Goal: Task Accomplishment & Management: Use online tool/utility

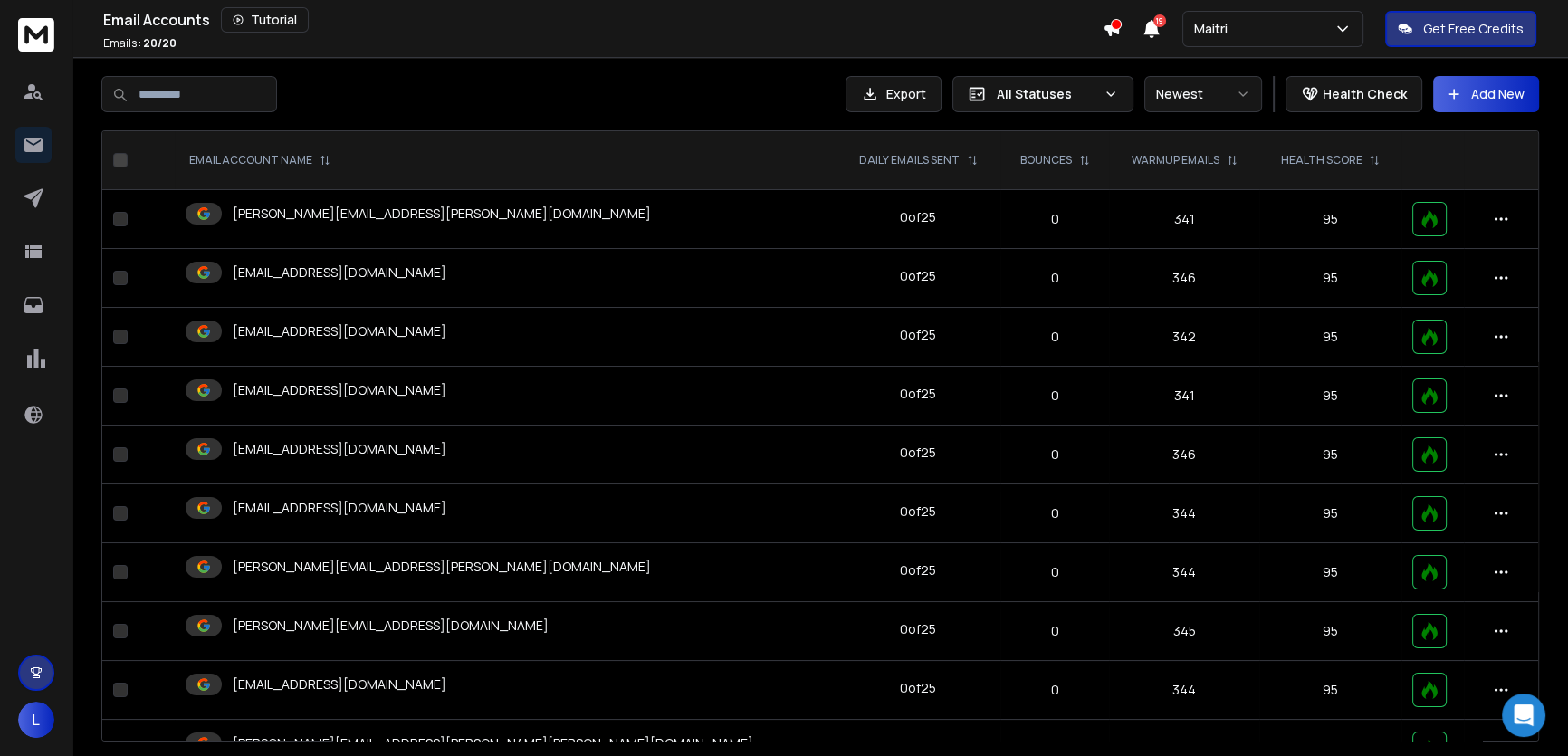
click at [1277, 34] on div "Maitri" at bounding box center [1272, 28] width 157 height 18
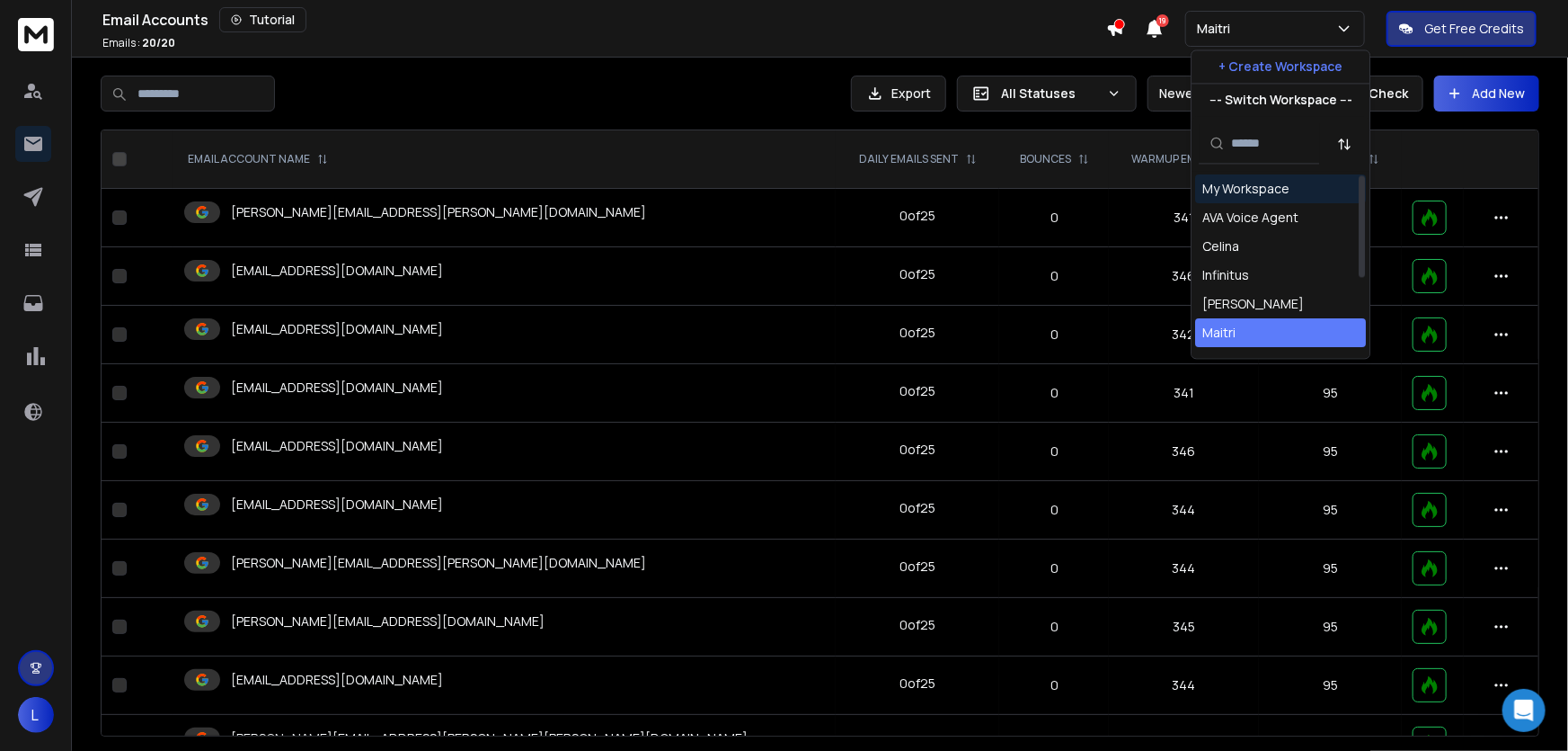
click at [1253, 189] on div "My Workspace" at bounding box center [1246, 188] width 87 height 18
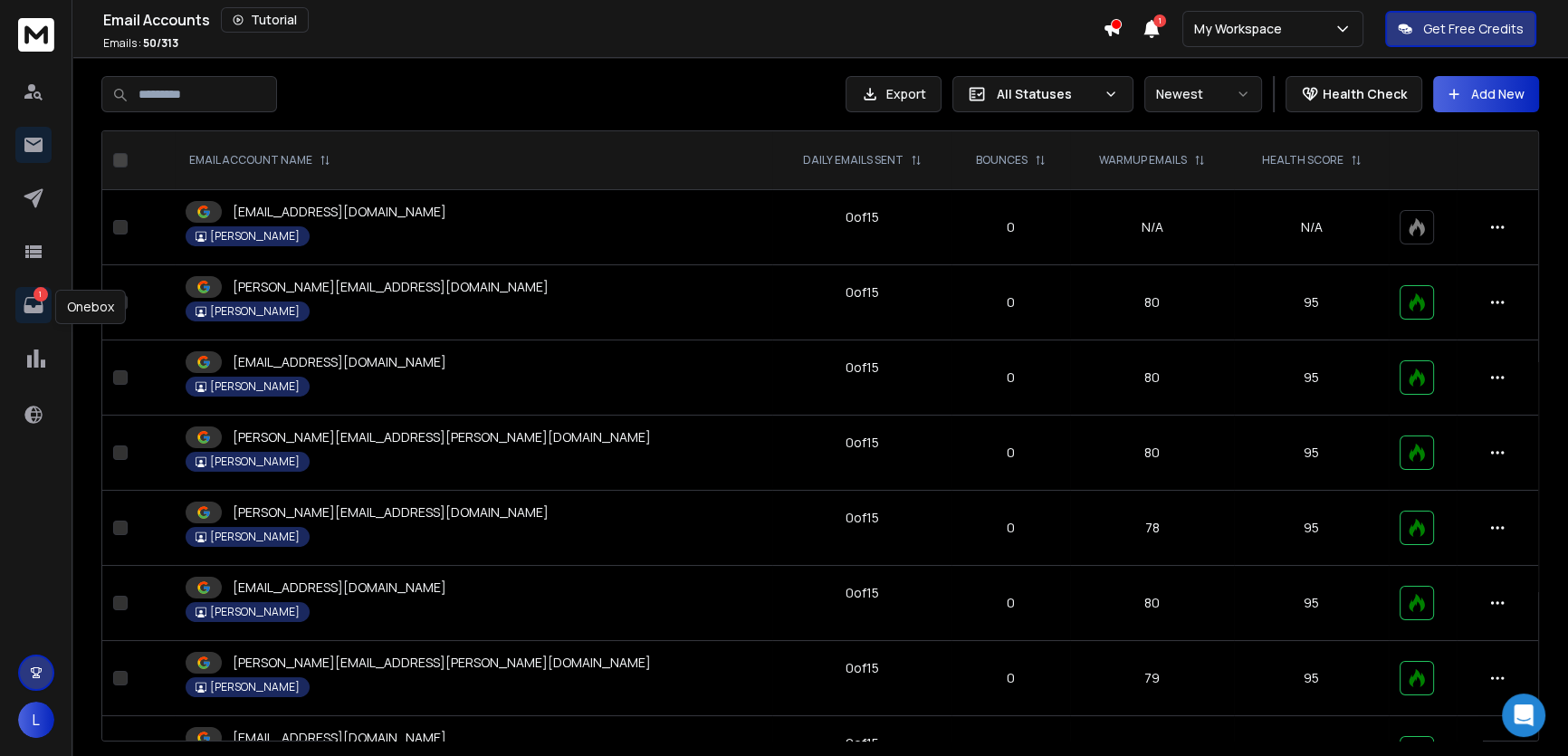
click at [25, 307] on icon at bounding box center [33, 304] width 19 height 16
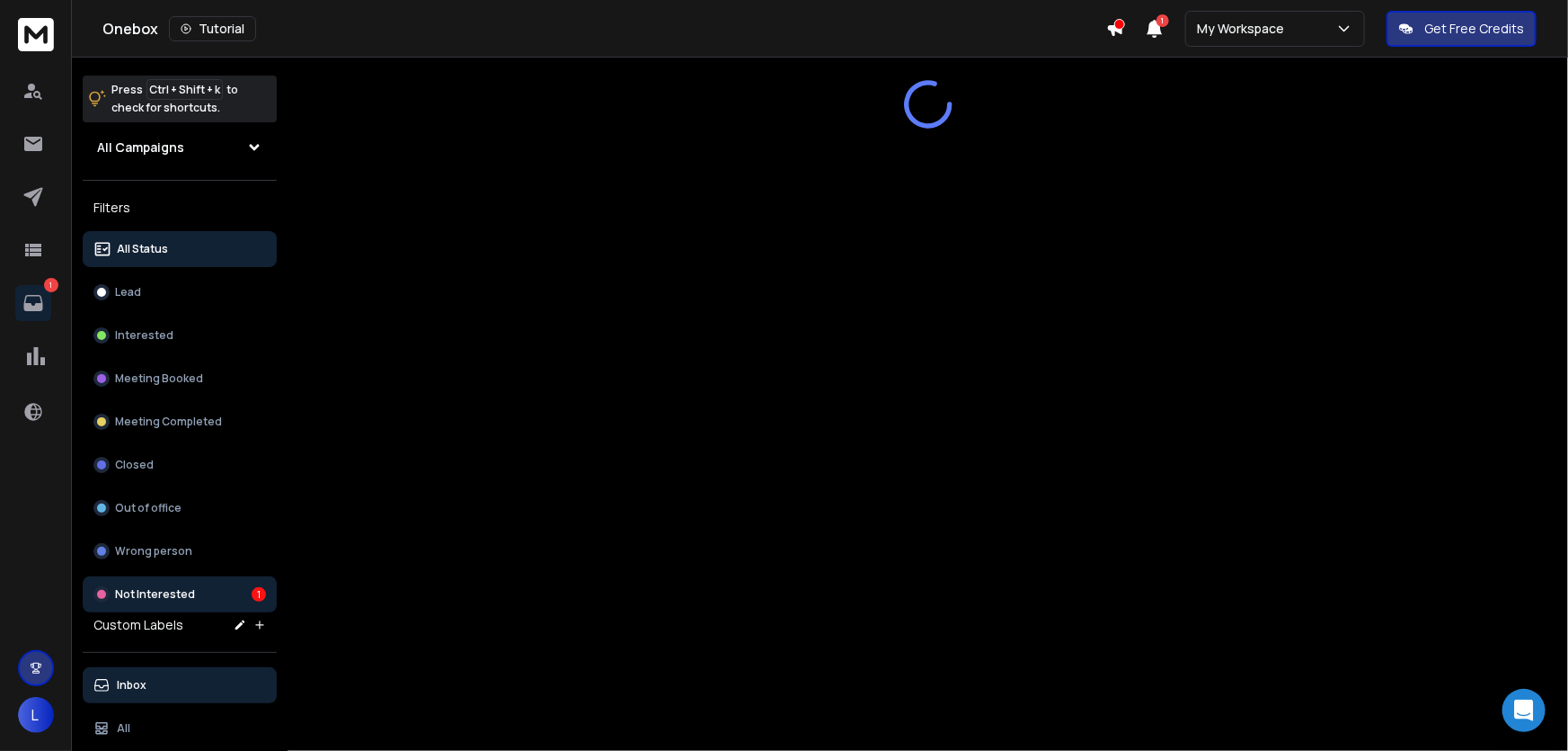
click at [178, 591] on p "Not Interested" at bounding box center [154, 594] width 80 height 14
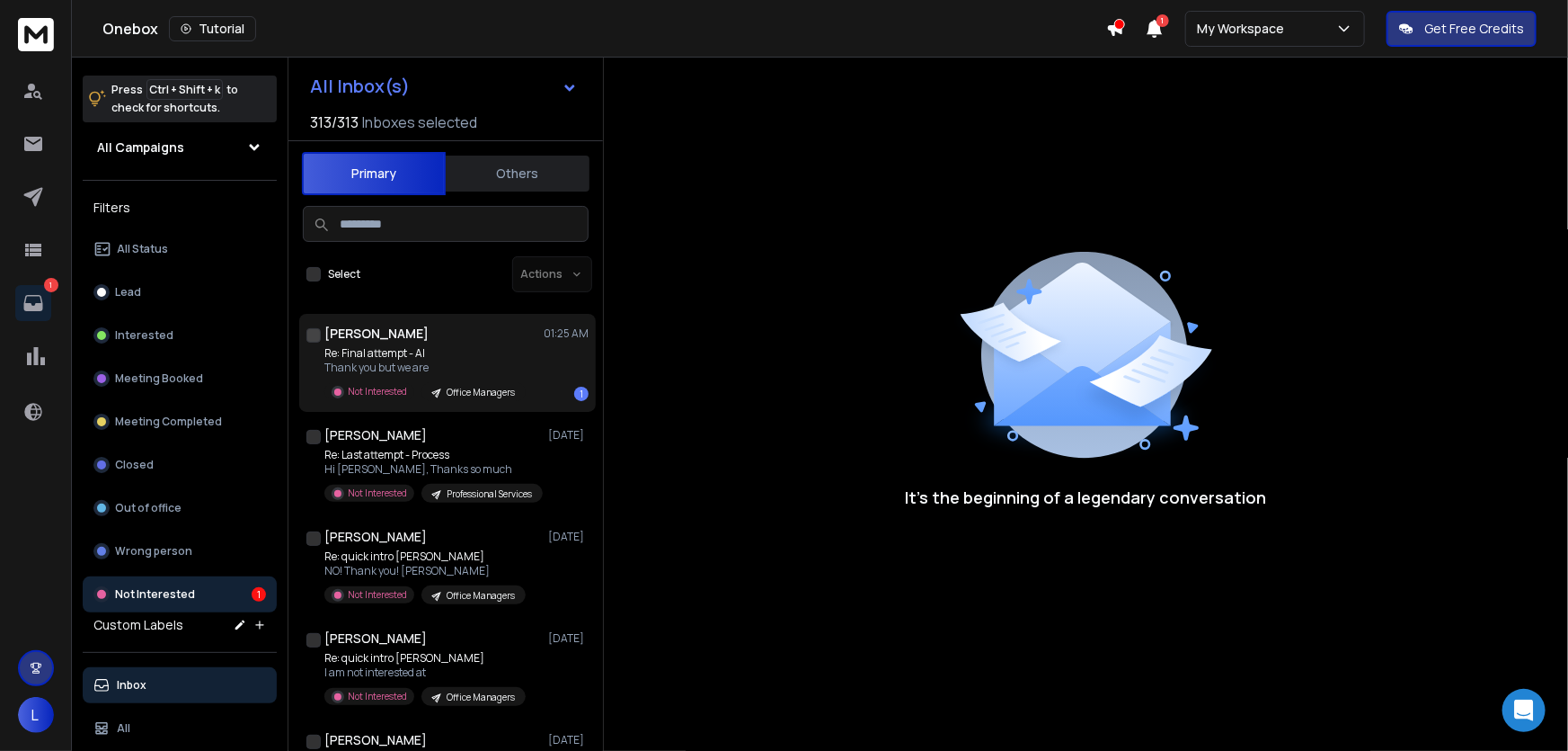
click at [467, 354] on p "Re: Final attempt - AI" at bounding box center [425, 353] width 201 height 14
